Goal: Task Accomplishment & Management: Use online tool/utility

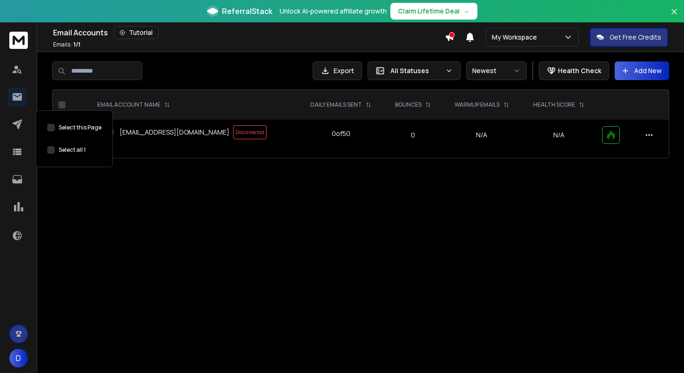
click at [134, 220] on div "ReferralStack Unlock AI-powered affiliate growth Lifetime Deals available! Clai…" at bounding box center [342, 186] width 684 height 373
click at [20, 120] on icon at bounding box center [17, 125] width 10 height 10
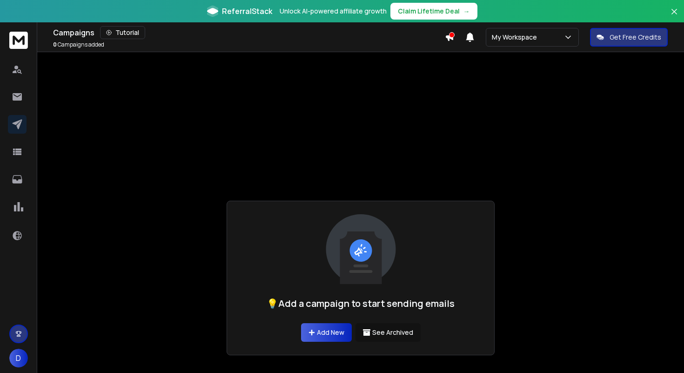
click at [337, 335] on link "Add New" at bounding box center [326, 332] width 51 height 19
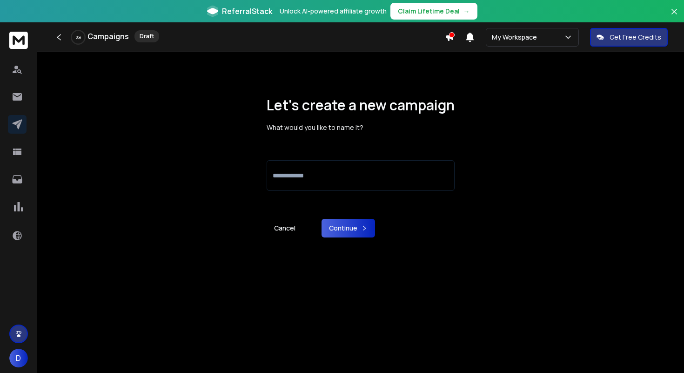
click at [282, 234] on link "Cancel" at bounding box center [285, 228] width 36 height 19
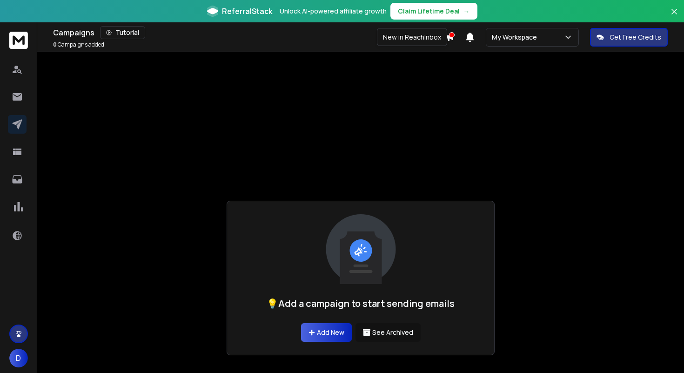
click at [454, 37] on div at bounding box center [452, 35] width 6 height 6
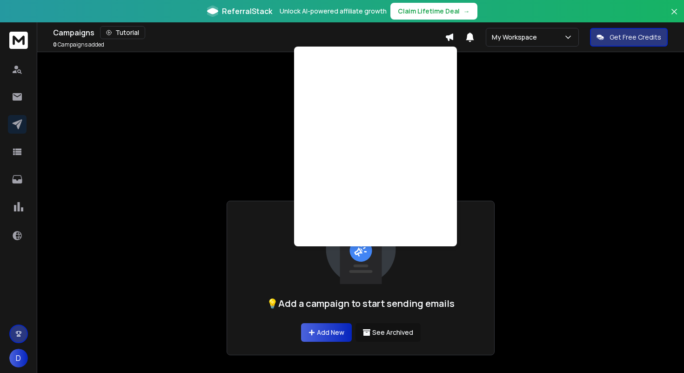
click at [27, 42] on div at bounding box center [18, 140] width 21 height 216
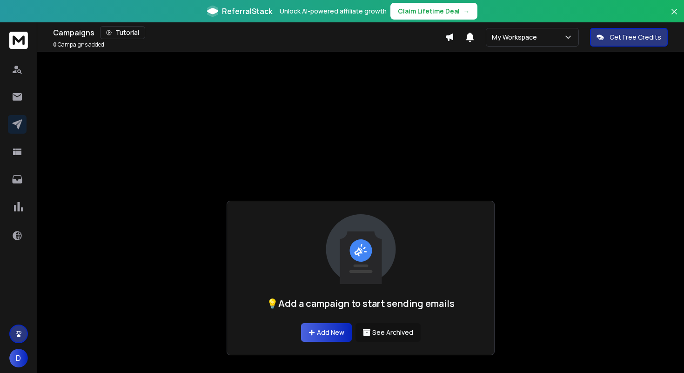
click at [19, 42] on icon at bounding box center [18, 40] width 19 height 17
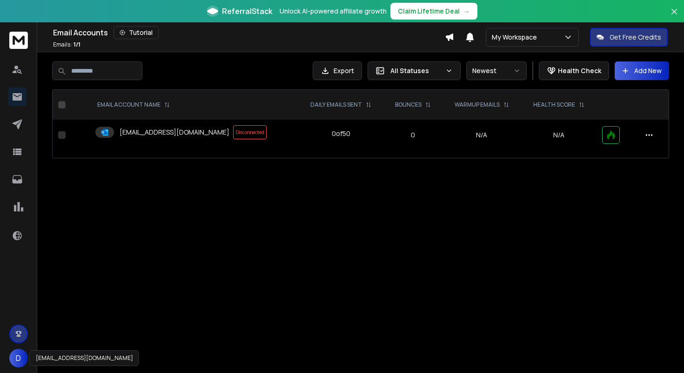
click at [19, 355] on span "D" at bounding box center [18, 358] width 19 height 19
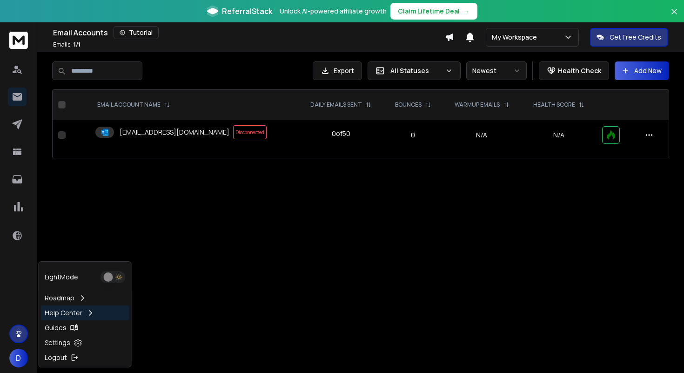
click at [86, 309] on icon at bounding box center [90, 312] width 9 height 9
